Goal: Task Accomplishment & Management: Manage account settings

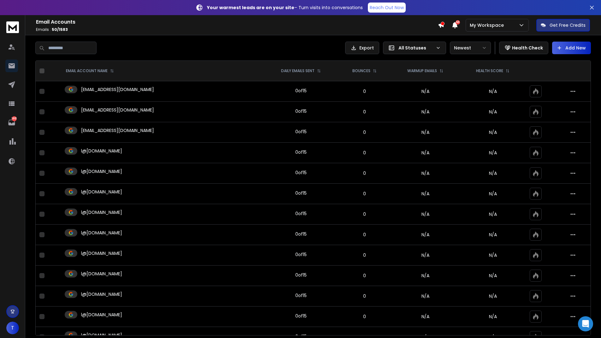
click at [568, 47] on button "Add New" at bounding box center [571, 48] width 39 height 13
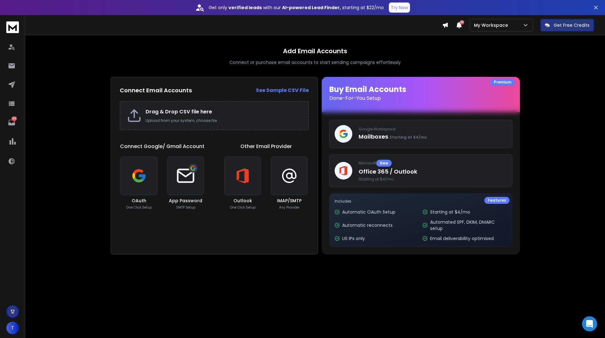
click at [150, 181] on div at bounding box center [139, 176] width 37 height 38
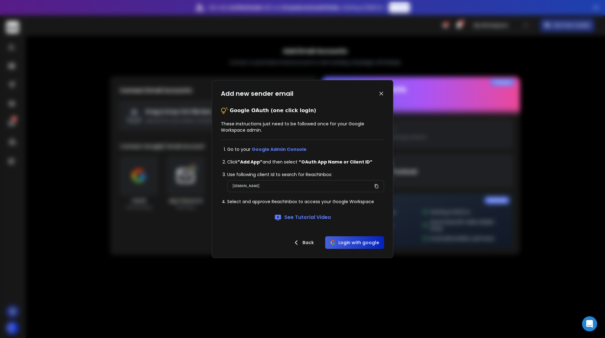
click at [352, 242] on button "Login with google" at bounding box center [354, 243] width 59 height 13
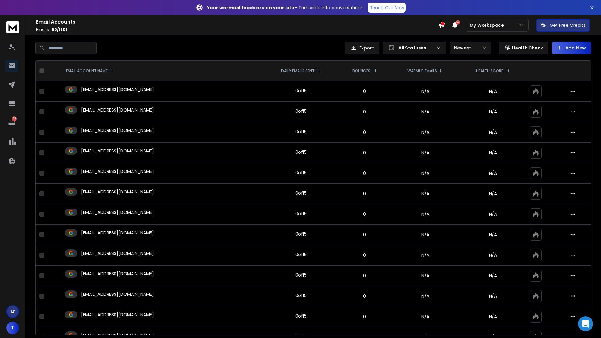
click at [568, 53] on button "Add New" at bounding box center [571, 48] width 39 height 13
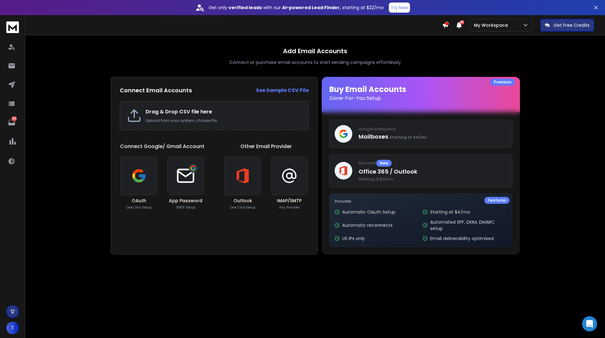
click at [146, 179] on icon at bounding box center [142, 178] width 7 height 6
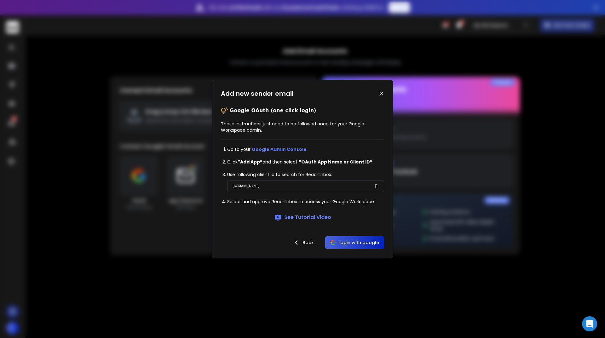
click at [349, 239] on button "Login with google" at bounding box center [354, 243] width 59 height 13
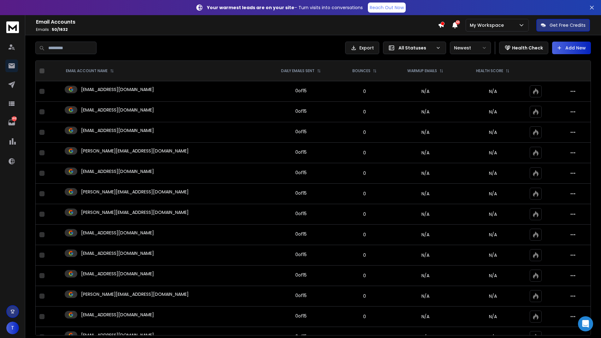
click at [571, 46] on button "Add New" at bounding box center [571, 48] width 39 height 13
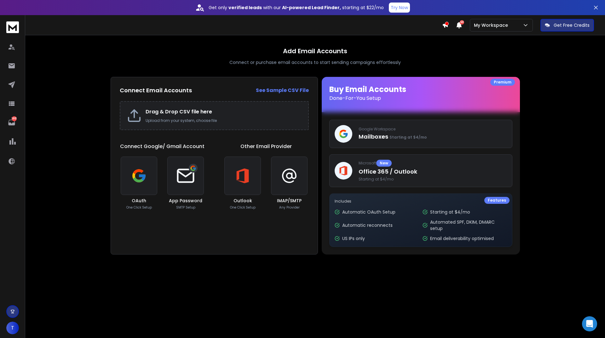
click at [143, 178] on icon at bounding box center [139, 176] width 16 height 19
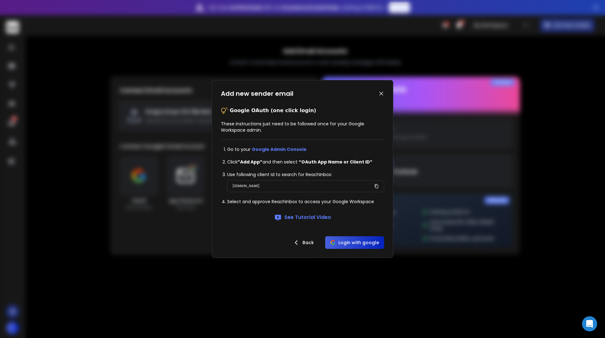
click at [352, 242] on button "Login with google" at bounding box center [354, 243] width 59 height 13
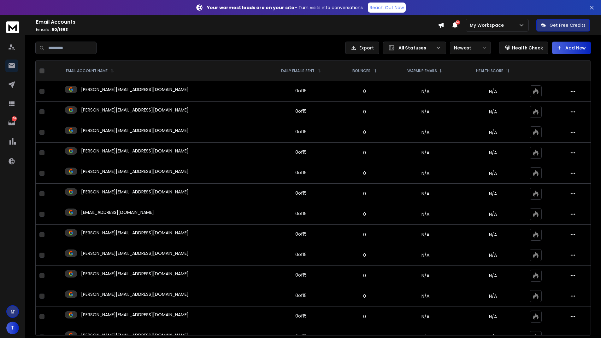
click at [574, 47] on button "Add New" at bounding box center [571, 48] width 39 height 13
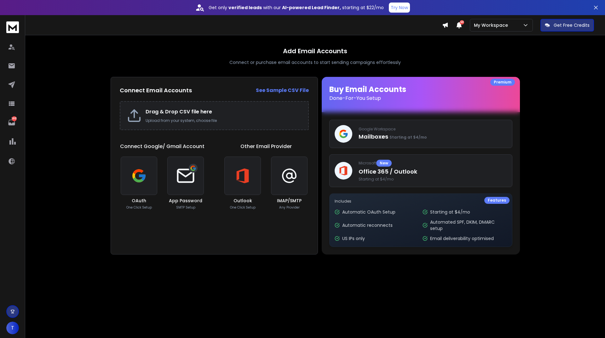
click at [146, 177] on icon at bounding box center [142, 178] width 7 height 6
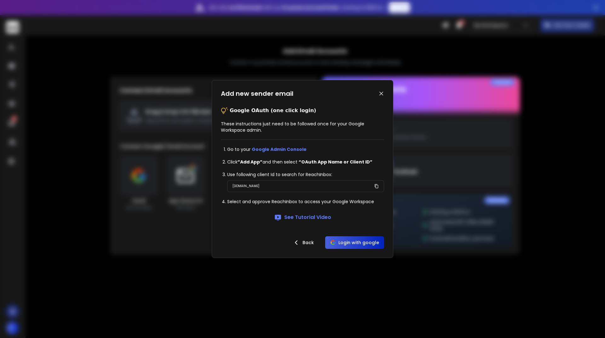
click at [350, 241] on button "Login with google" at bounding box center [354, 243] width 59 height 13
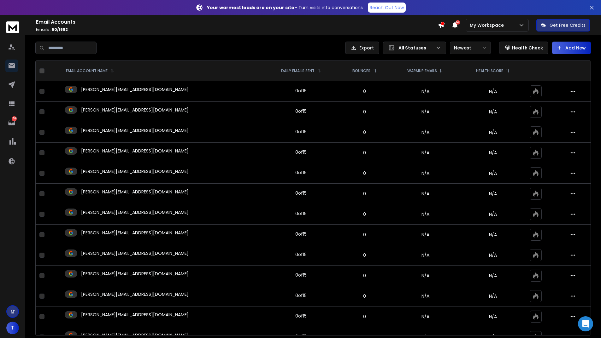
click at [569, 46] on button "Add New" at bounding box center [571, 48] width 39 height 13
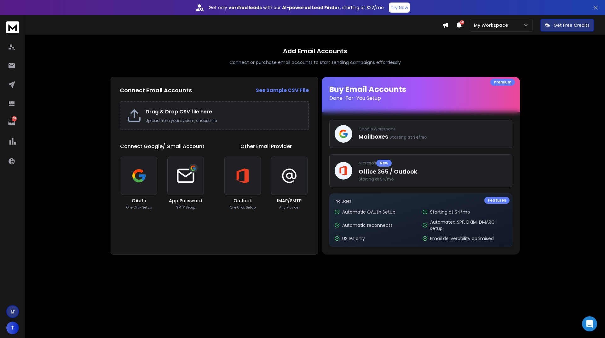
click at [149, 178] on div at bounding box center [139, 176] width 37 height 38
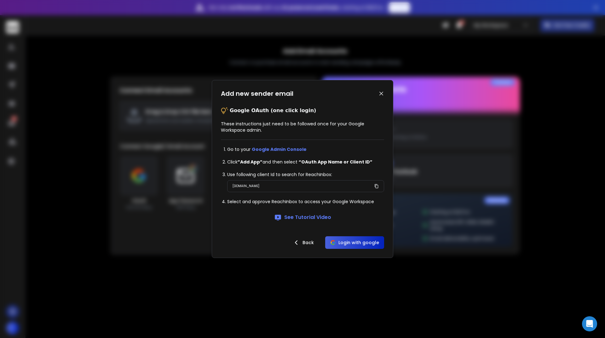
click at [349, 240] on button "Login with google" at bounding box center [354, 243] width 59 height 13
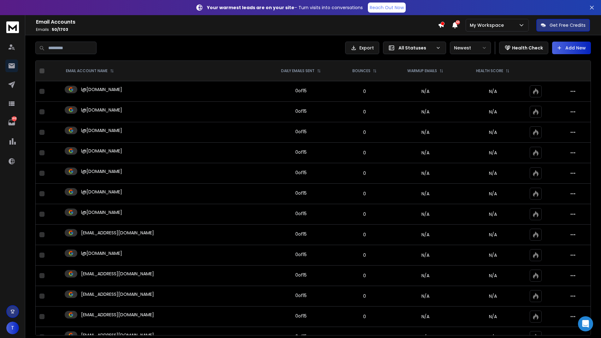
click at [574, 47] on button "Add New" at bounding box center [571, 48] width 39 height 13
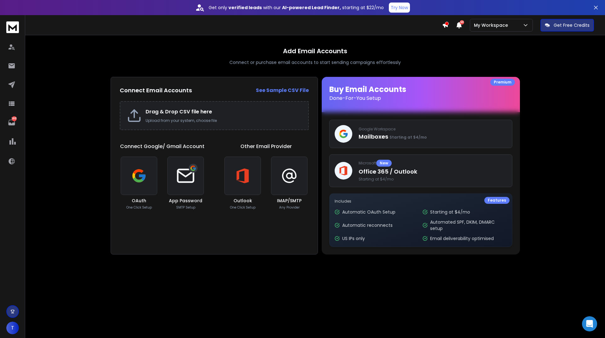
click at [136, 177] on icon at bounding box center [139, 175] width 13 height 13
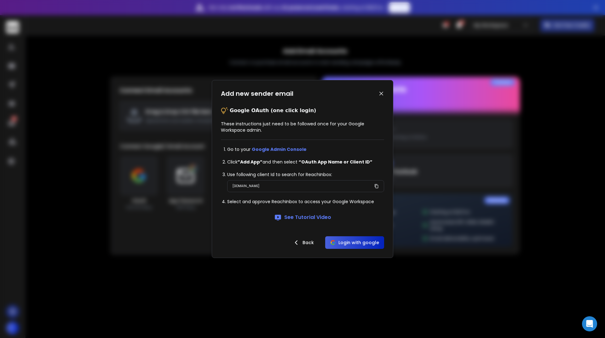
click at [352, 239] on button "Login with google" at bounding box center [354, 243] width 59 height 13
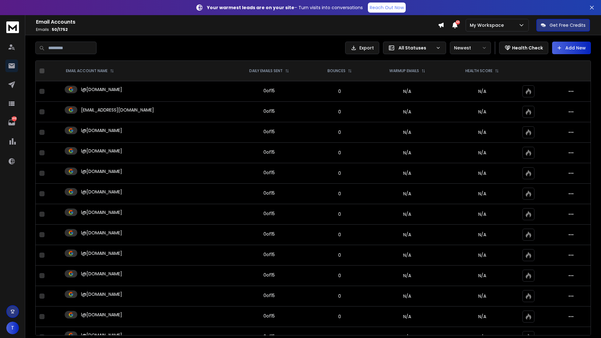
click at [564, 51] on button "Add New" at bounding box center [571, 48] width 39 height 13
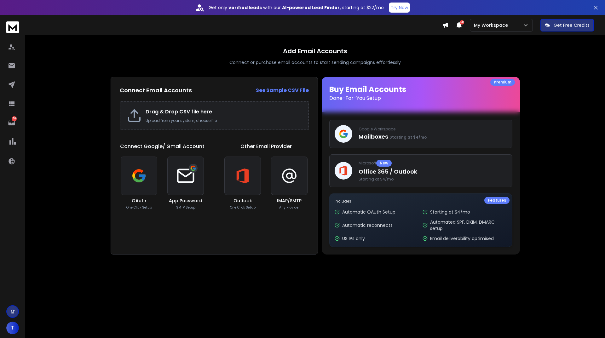
click at [143, 177] on icon at bounding box center [142, 178] width 7 height 6
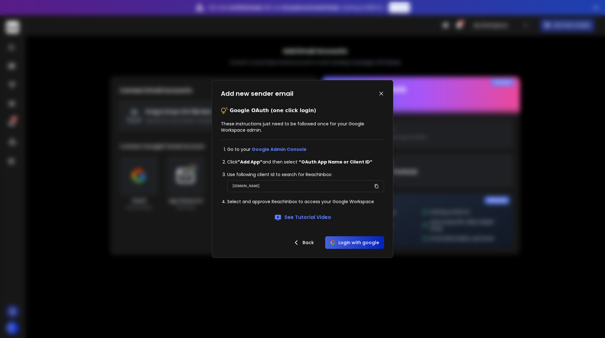
click at [372, 241] on button "Login with google" at bounding box center [354, 243] width 59 height 13
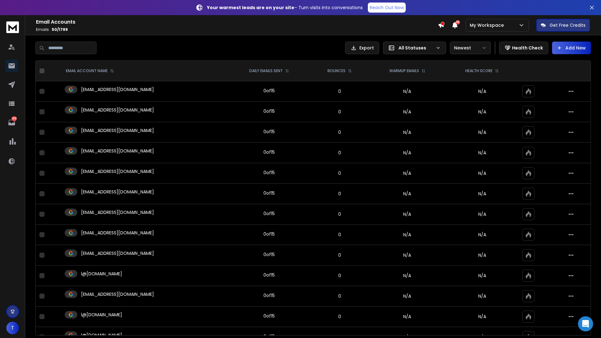
click at [571, 50] on button "Add New" at bounding box center [571, 48] width 39 height 13
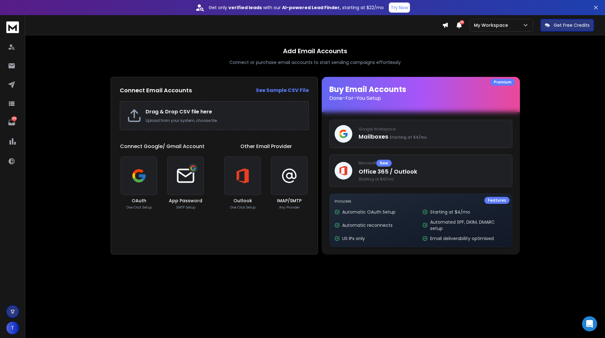
click at [147, 172] on icon at bounding box center [139, 176] width 16 height 19
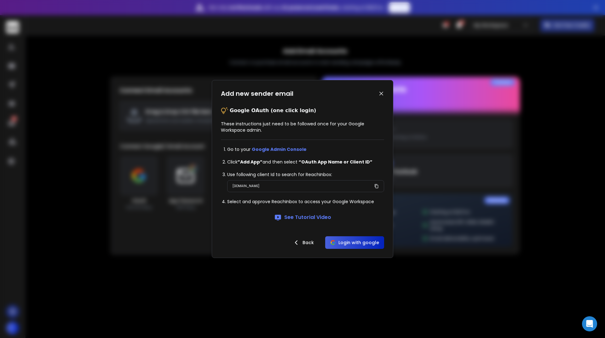
click at [347, 237] on button "Login with google" at bounding box center [354, 243] width 59 height 13
